Goal: Navigation & Orientation: Understand site structure

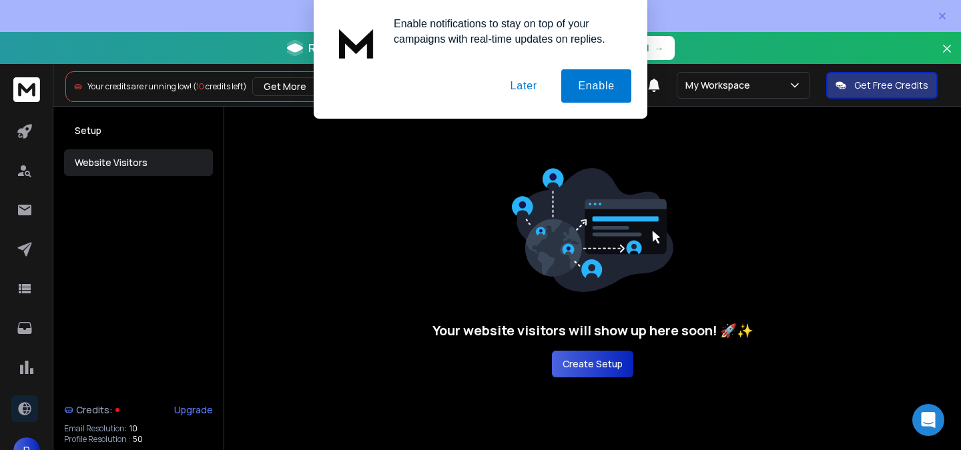
click at [526, 93] on button "Later" at bounding box center [523, 85] width 60 height 33
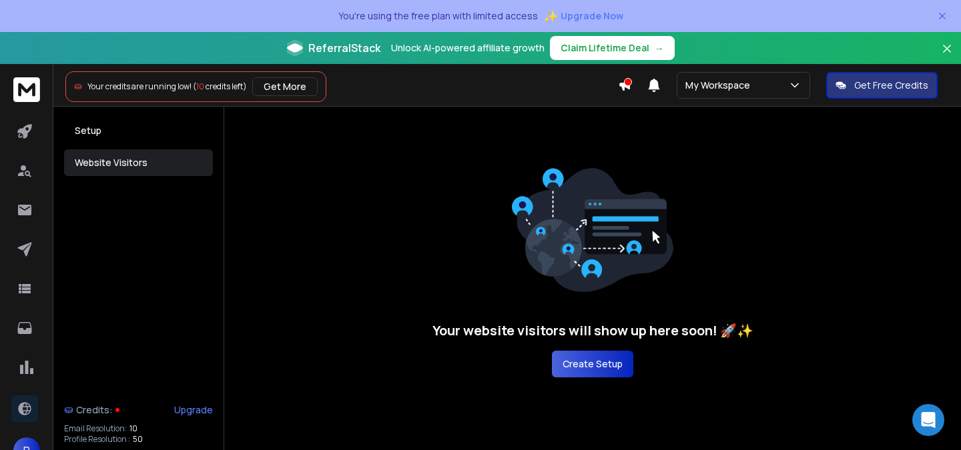
drag, startPoint x: 947, startPoint y: 50, endPoint x: 947, endPoint y: 41, distance: 8.7
click at [947, 50] on icon "Close banner" at bounding box center [947, 49] width 12 height 12
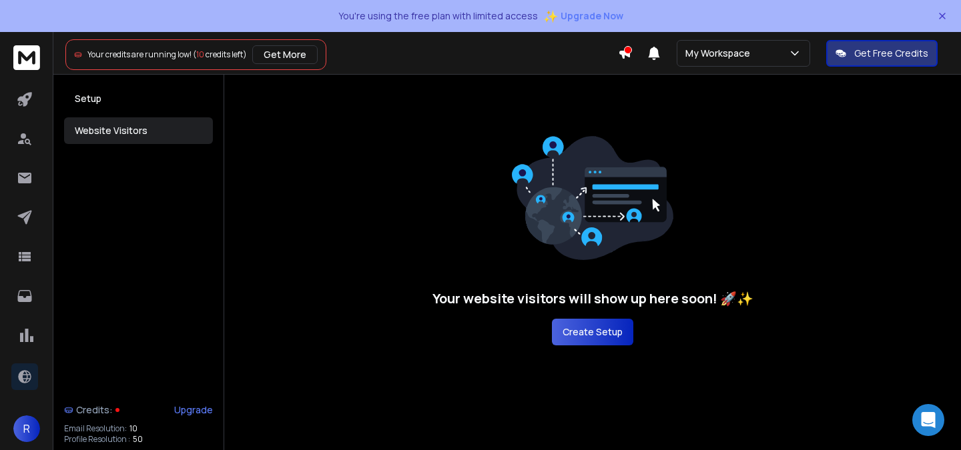
click at [943, 11] on icon "Close notification" at bounding box center [942, 16] width 11 height 11
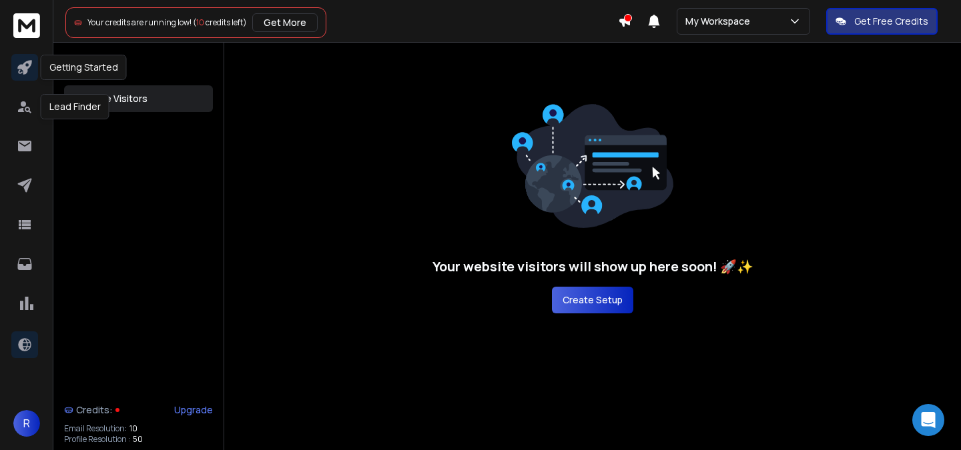
click at [36, 67] on link at bounding box center [24, 67] width 27 height 27
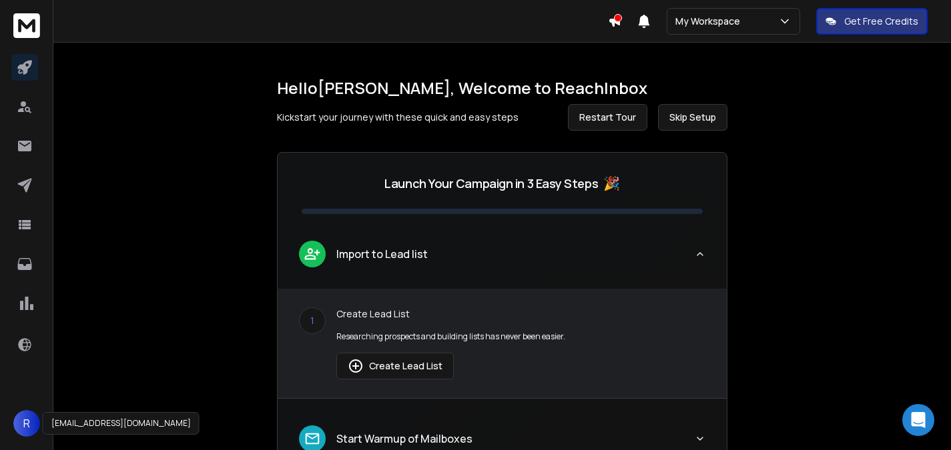
click at [24, 426] on span "R" at bounding box center [26, 423] width 27 height 27
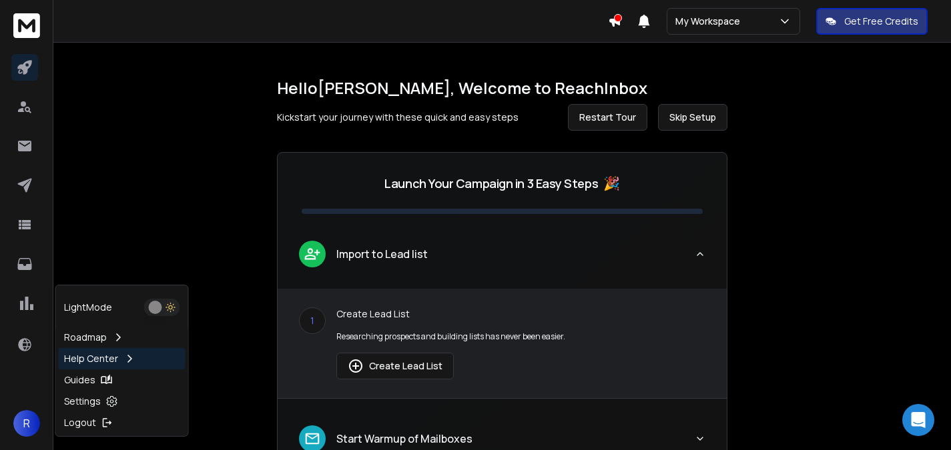
click at [878, 20] on p "Get Free Credits" at bounding box center [881, 21] width 74 height 13
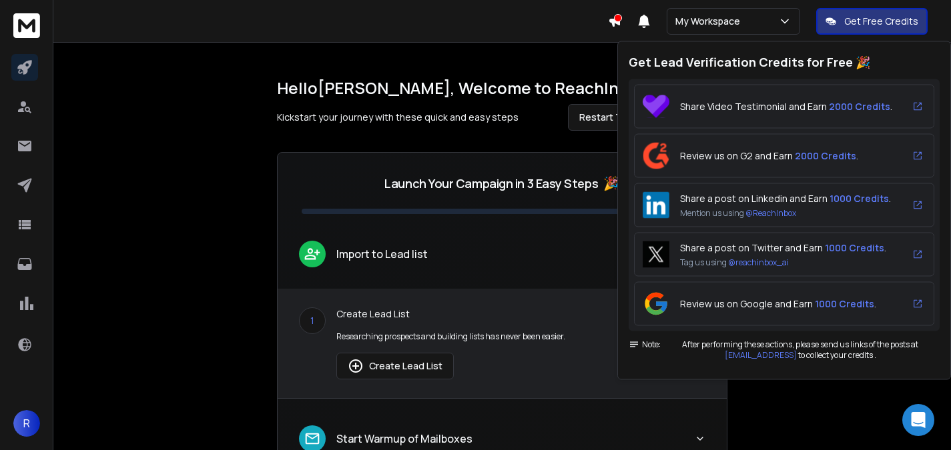
click at [289, 46] on div "Hello [PERSON_NAME] , Welcome to ReachInbox Kickstart your journey with these q…" at bounding box center [501, 314] width 897 height 542
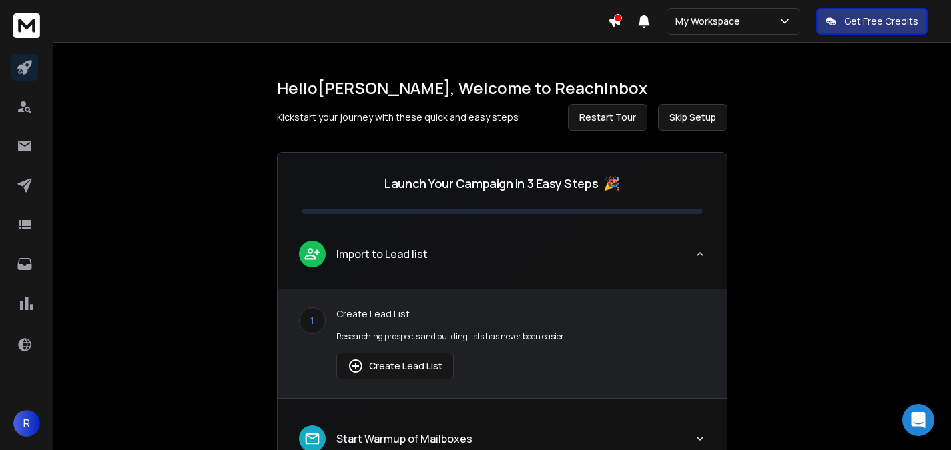
click at [40, 23] on div at bounding box center [26, 188] width 31 height 350
click at [25, 64] on icon at bounding box center [25, 67] width 16 height 16
click at [13, 107] on link at bounding box center [24, 106] width 27 height 27
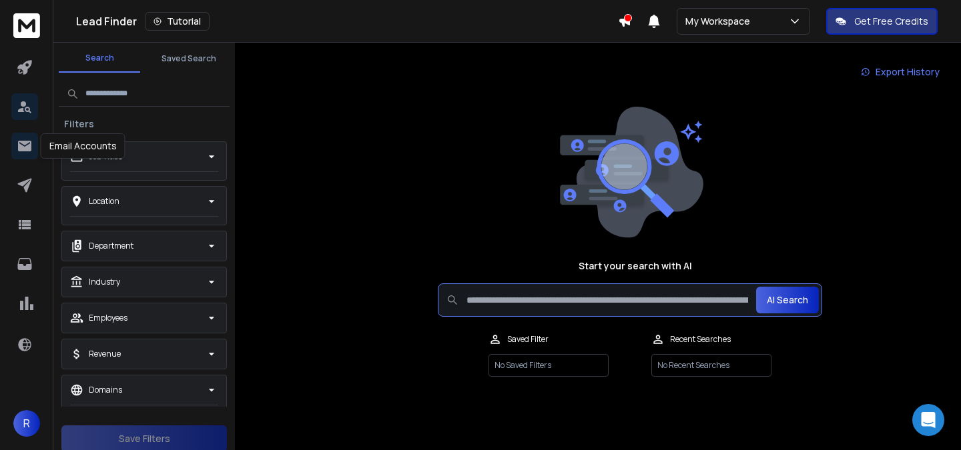
click at [23, 143] on icon at bounding box center [24, 146] width 13 height 11
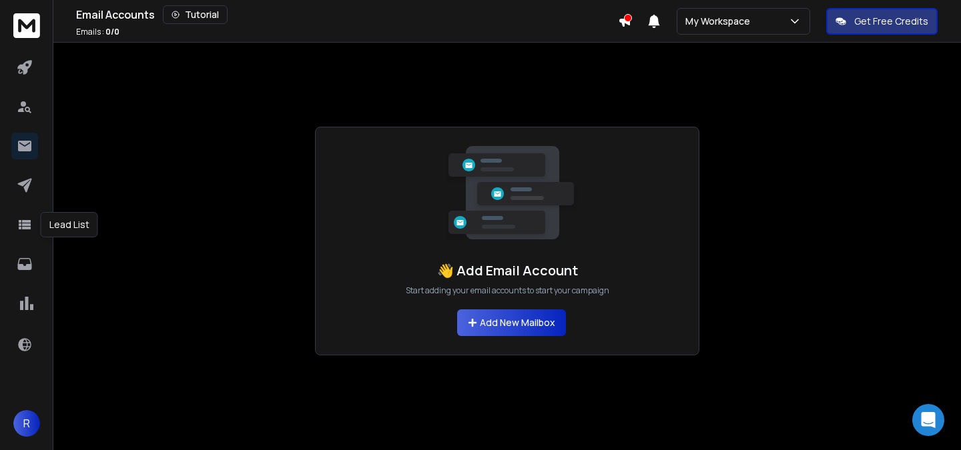
click at [31, 210] on div at bounding box center [26, 208] width 31 height 309
click at [27, 223] on icon at bounding box center [25, 224] width 12 height 9
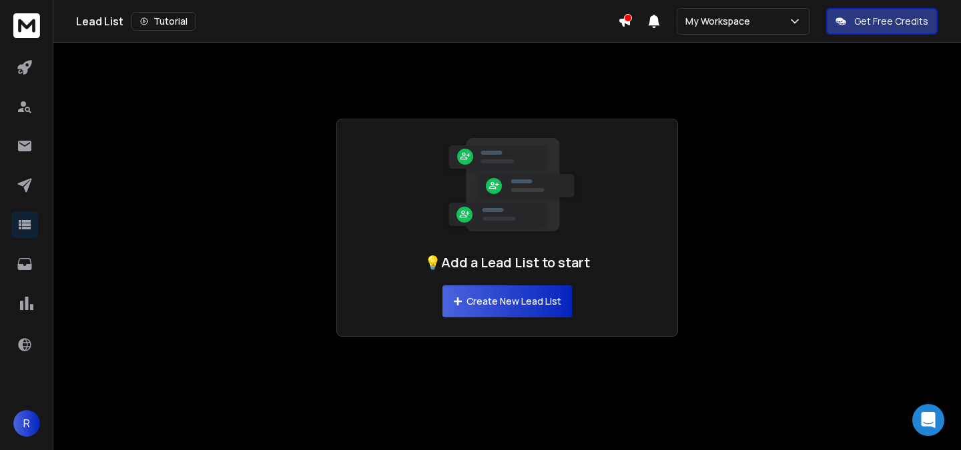
click at [19, 37] on icon at bounding box center [26, 25] width 27 height 25
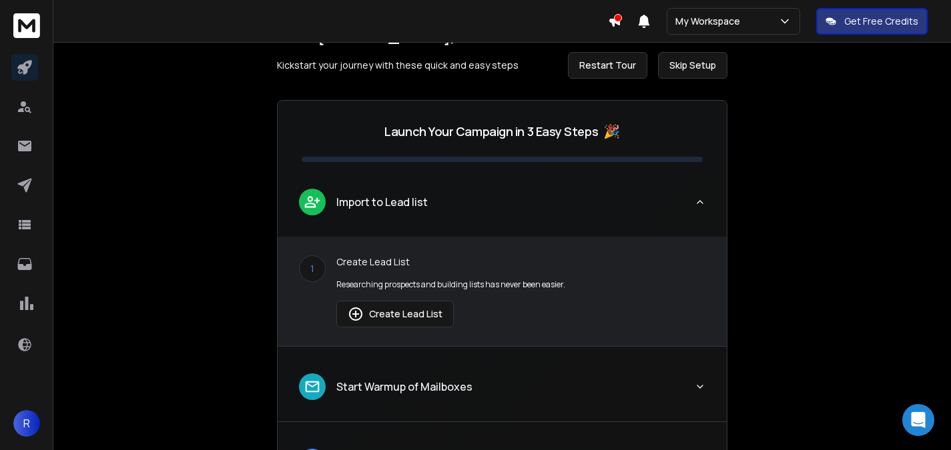
scroll to position [1, 0]
